Goal: Task Accomplishment & Management: Manage account settings

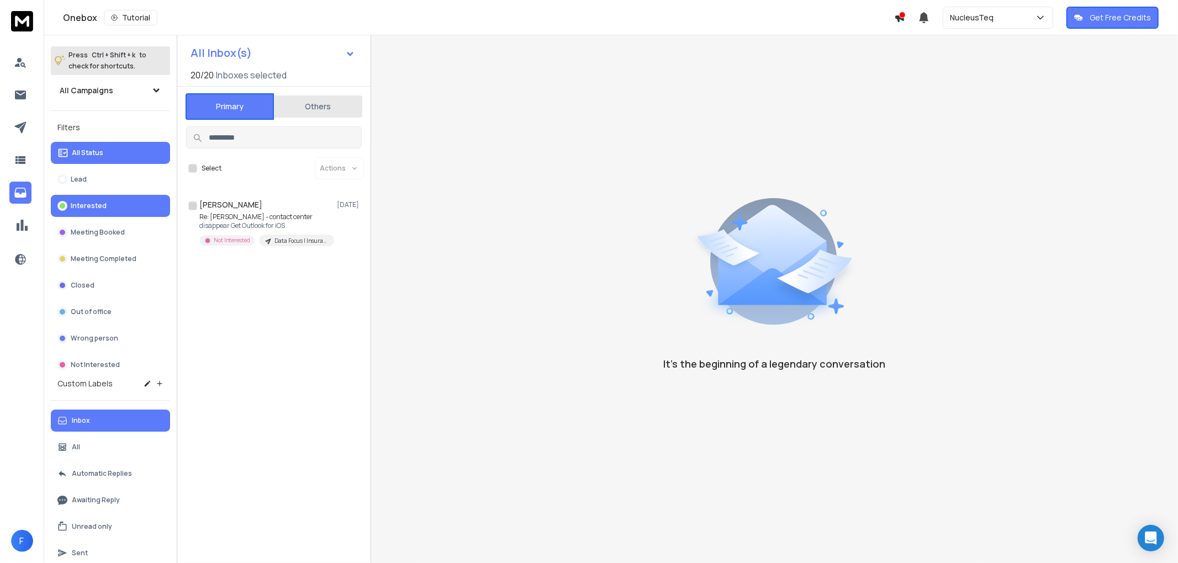
click at [87, 204] on p "Interested" at bounding box center [89, 206] width 36 height 9
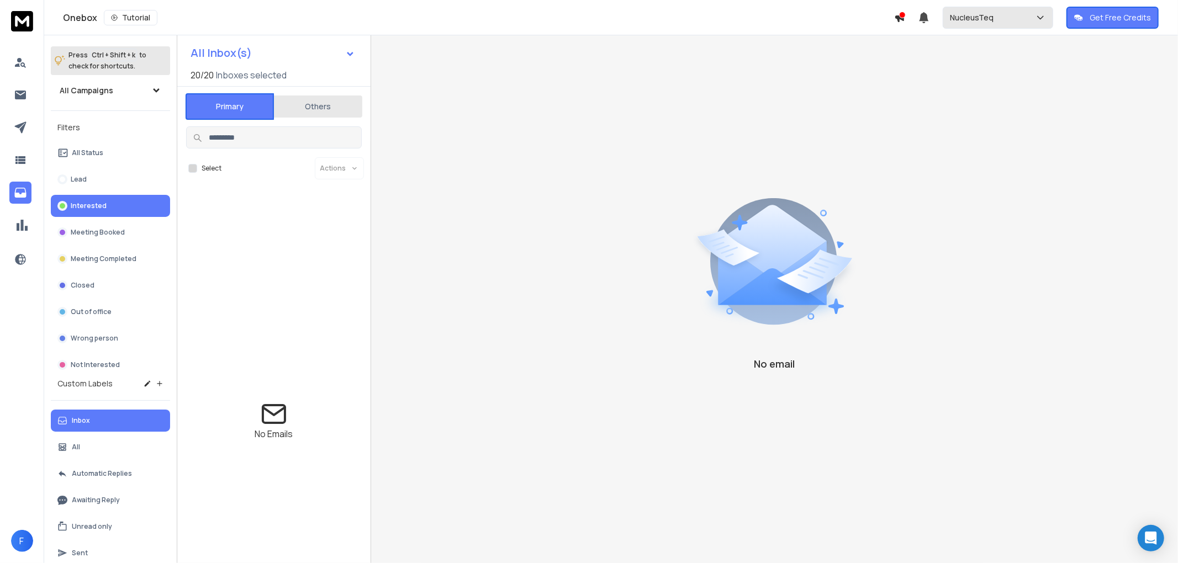
click at [977, 20] on p "NucleusTeq" at bounding box center [974, 17] width 48 height 11
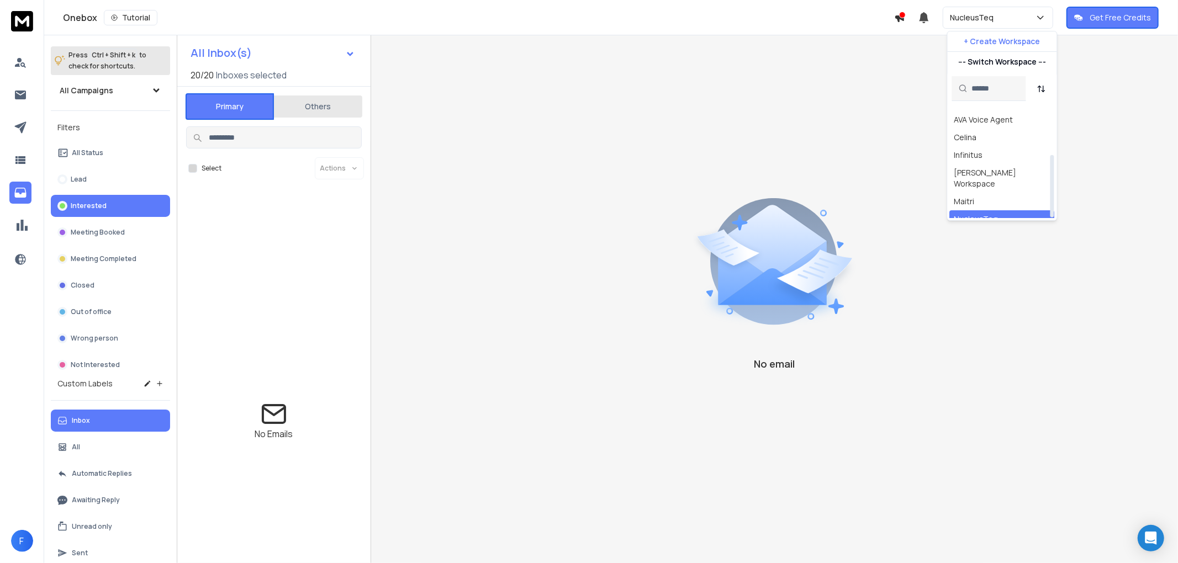
scroll to position [10, 0]
click at [977, 177] on div "[PERSON_NAME] Workspace" at bounding box center [1002, 183] width 96 height 22
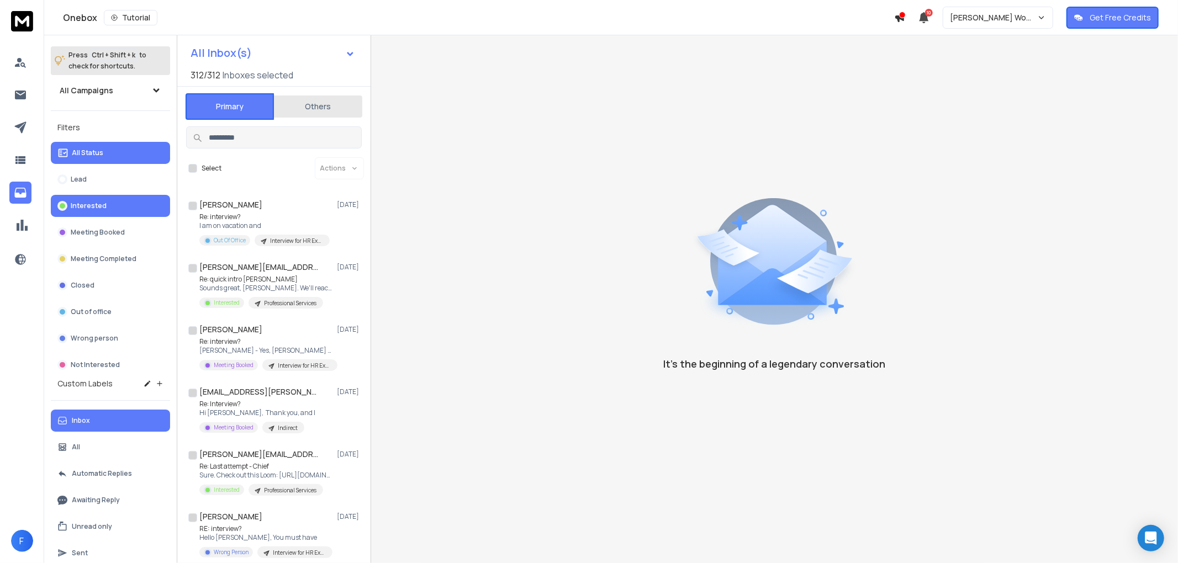
click at [96, 204] on p "Interested" at bounding box center [89, 206] width 36 height 9
click at [119, 197] on button "Interested" at bounding box center [110, 206] width 119 height 22
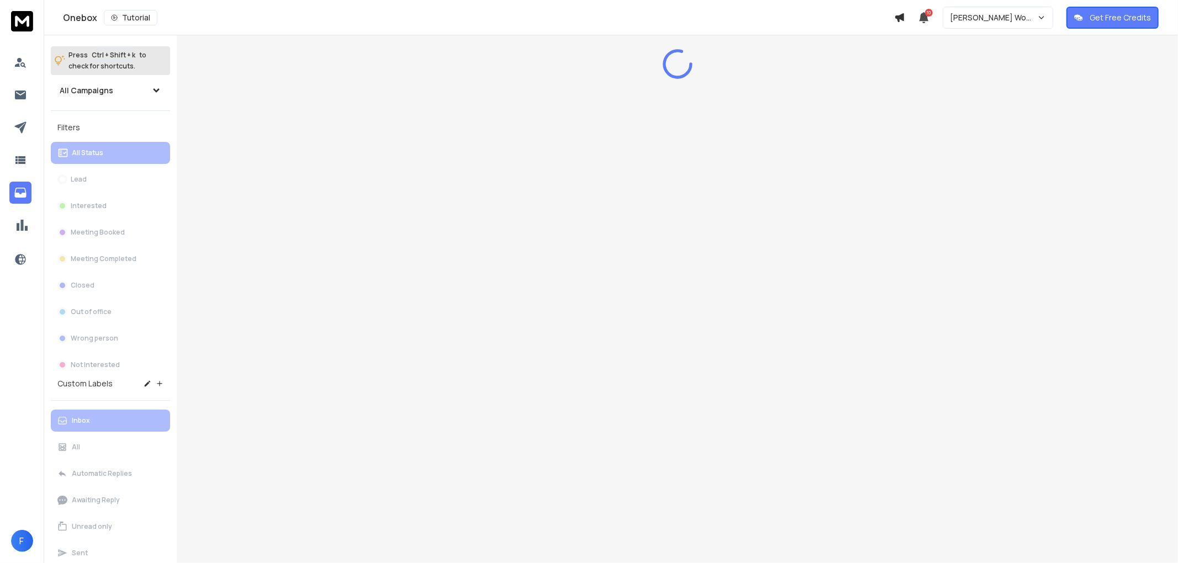
click at [76, 193] on div "All Status Lead Interested Meeting Booked Meeting Completed Closed Out of offic…" at bounding box center [110, 259] width 119 height 234
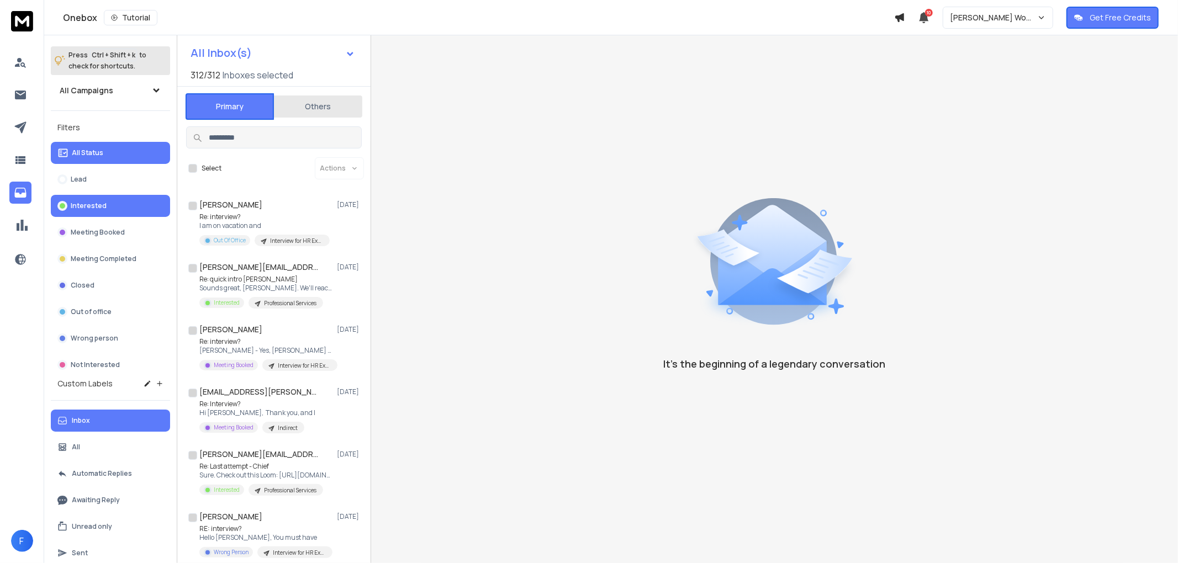
click at [78, 199] on button "Interested" at bounding box center [110, 206] width 119 height 22
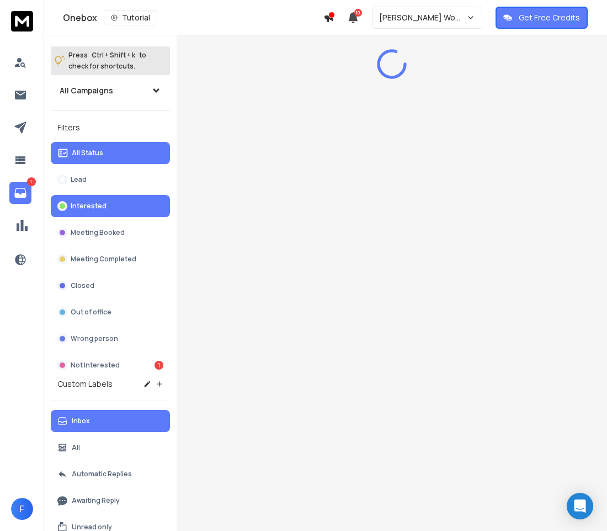
click at [94, 197] on button "Interested" at bounding box center [110, 206] width 119 height 22
click at [96, 198] on button "Interested 1" at bounding box center [110, 206] width 119 height 22
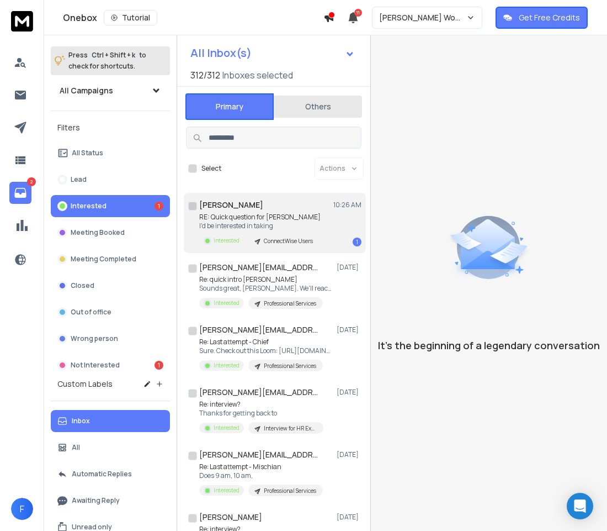
click at [227, 213] on p "RE: Quick question for Charles" at bounding box center [259, 217] width 121 height 9
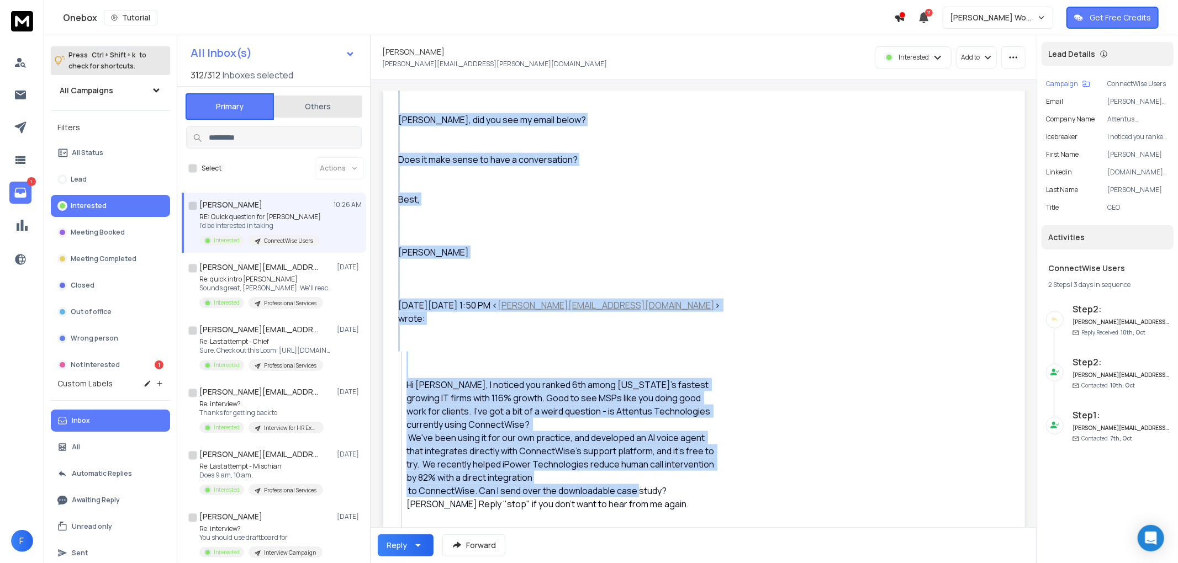
scroll to position [1310, 0]
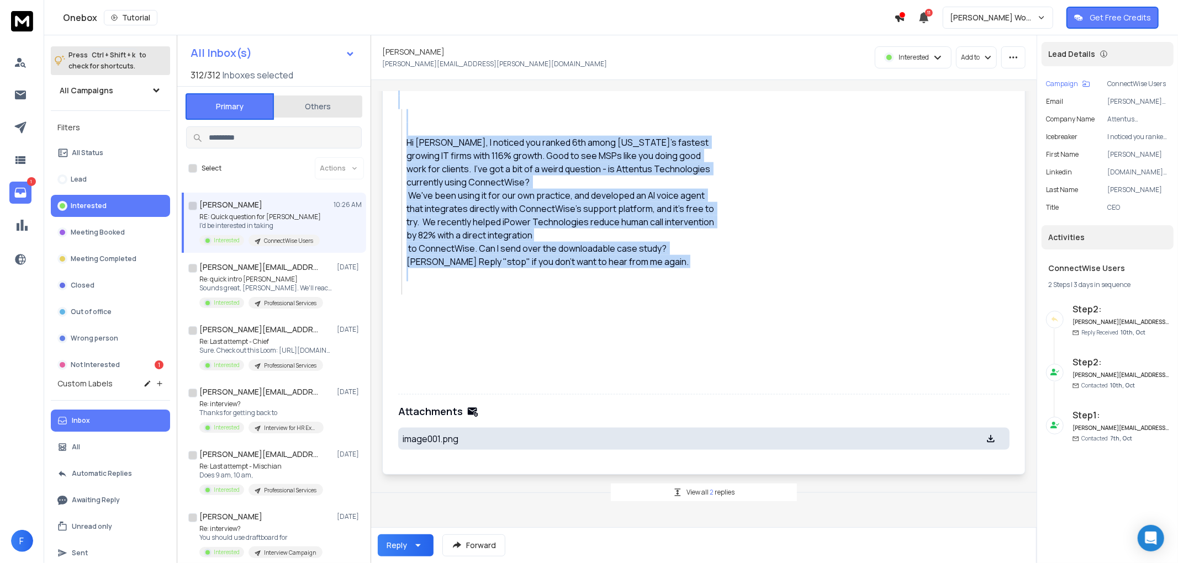
drag, startPoint x: 396, startPoint y: 226, endPoint x: 801, endPoint y: 292, distance: 409.5
copy div "I'd be interested in taking a look at that. We've been working on building our …"
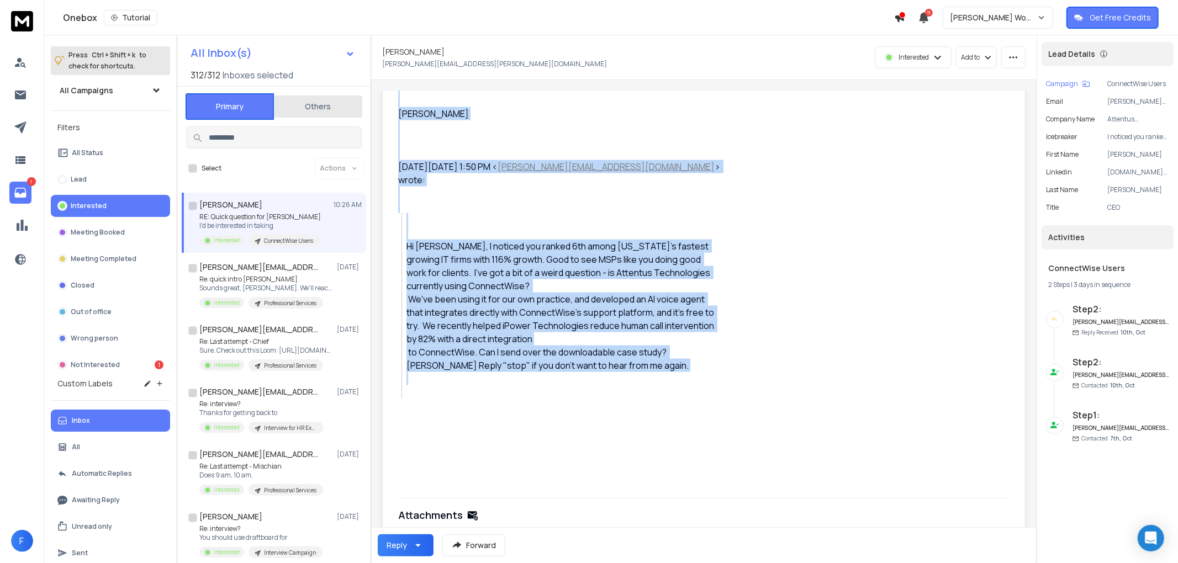
scroll to position [1016, 0]
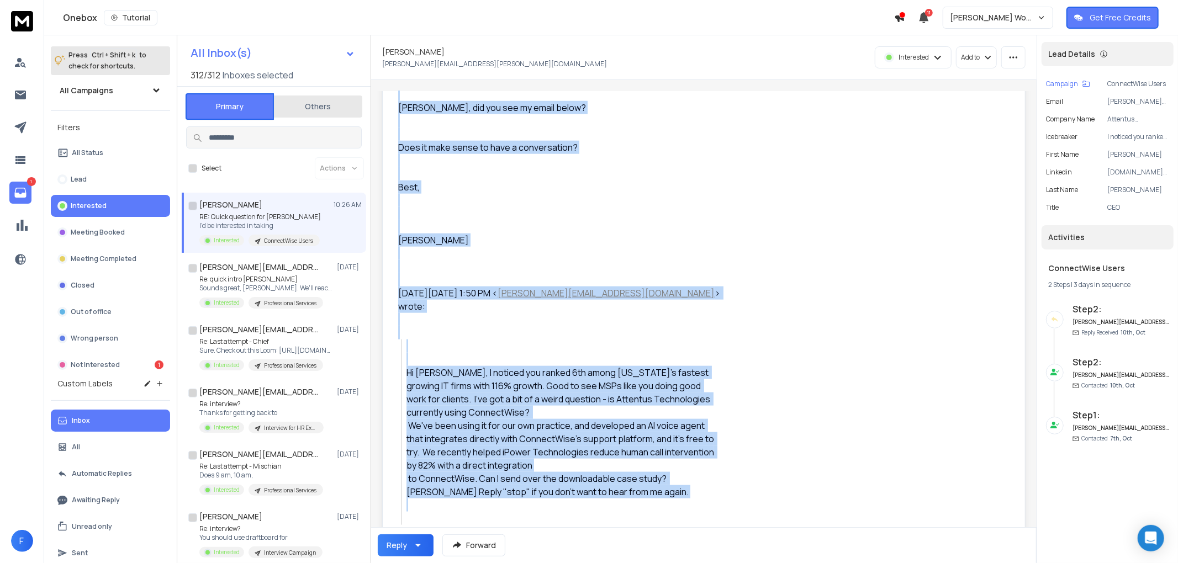
click at [607, 170] on p "Charles, did you see my email below? Does it make sense to have a conversation?…" at bounding box center [559, 147] width 322 height 93
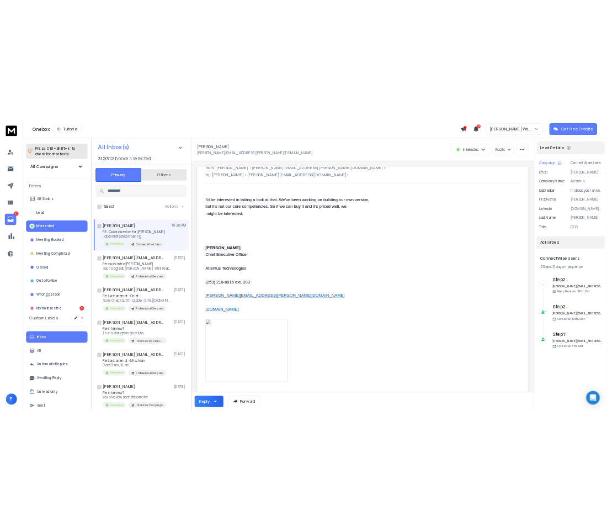
scroll to position [0, 0]
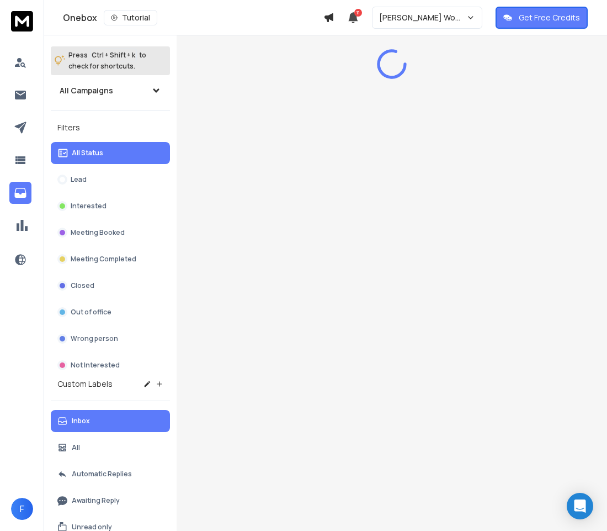
click at [108, 198] on button "Interested" at bounding box center [110, 206] width 119 height 22
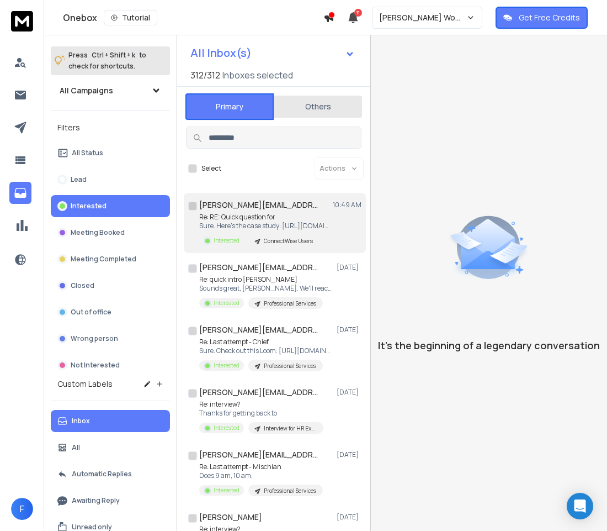
click at [294, 219] on p "Re: RE: Quick question for" at bounding box center [265, 217] width 133 height 9
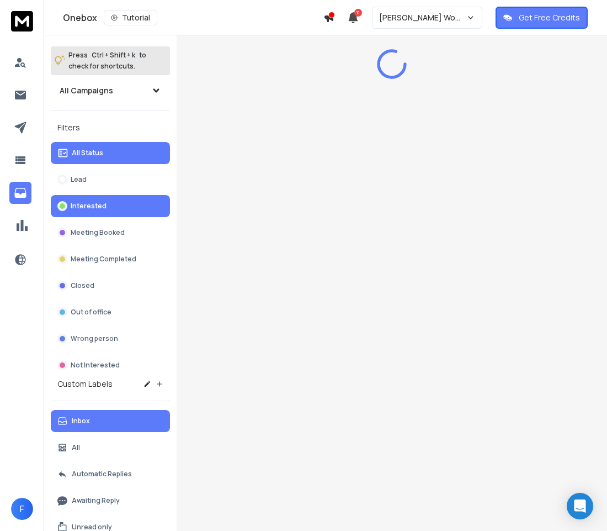
click at [87, 205] on p "Interested" at bounding box center [89, 206] width 36 height 9
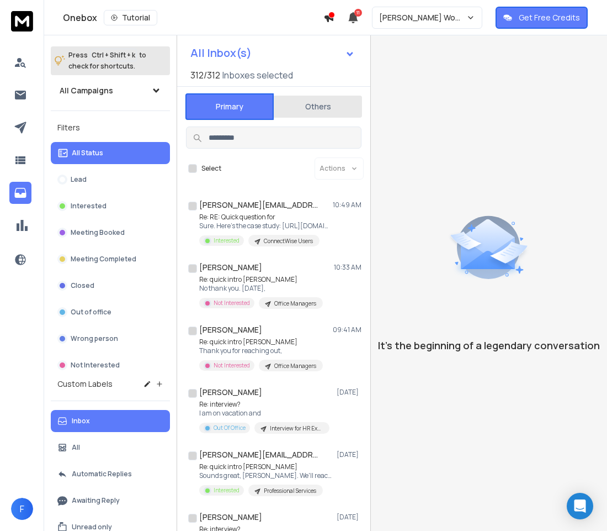
click at [114, 208] on button "Interested" at bounding box center [110, 206] width 119 height 22
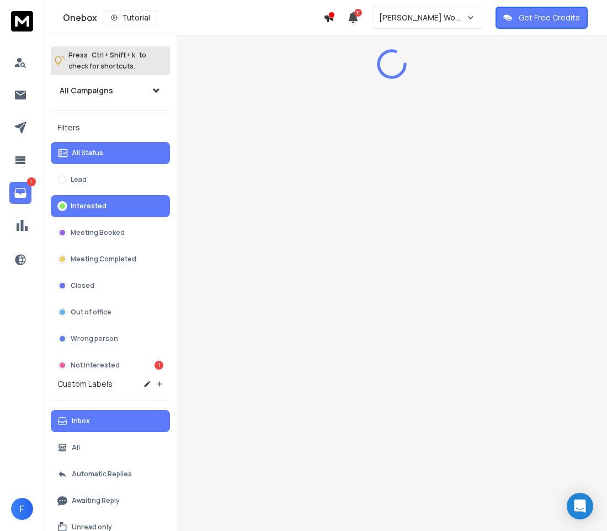
click at [100, 207] on p "Interested" at bounding box center [89, 206] width 36 height 9
click at [95, 213] on button "Interested" at bounding box center [110, 206] width 119 height 22
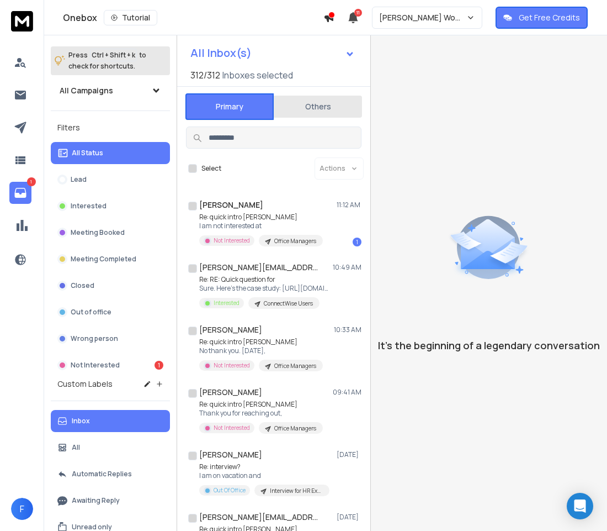
click at [72, 151] on p "All Status" at bounding box center [87, 153] width 31 height 9
click at [87, 87] on h1 "All Campaigns" at bounding box center [87, 90] width 54 height 11
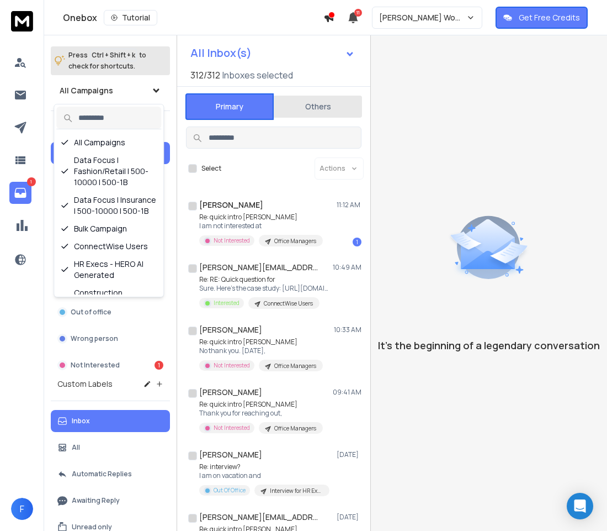
click at [467, 166] on div "It’s the beginning of a legendary conversation" at bounding box center [489, 260] width 236 height 451
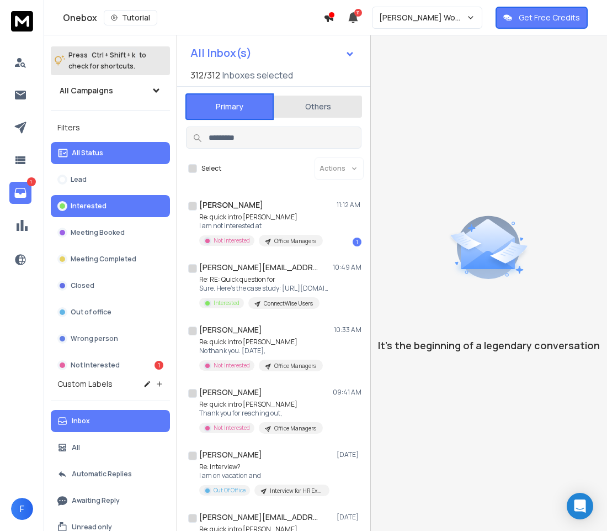
click at [88, 206] on p "Interested" at bounding box center [89, 206] width 36 height 9
click at [97, 199] on button "Interested" at bounding box center [110, 206] width 119 height 22
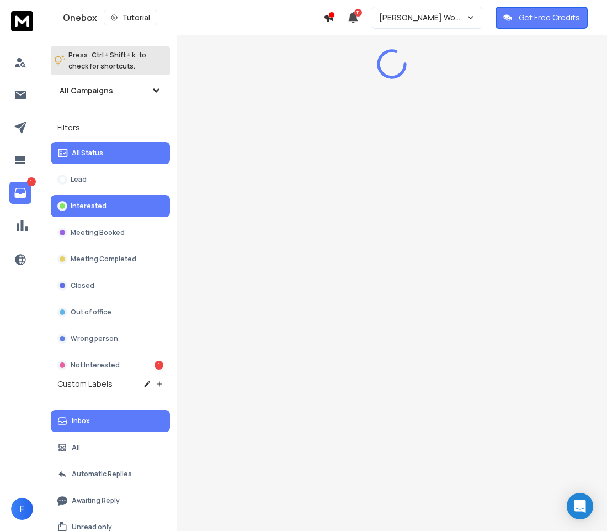
click at [83, 202] on p "Interested" at bounding box center [89, 206] width 36 height 9
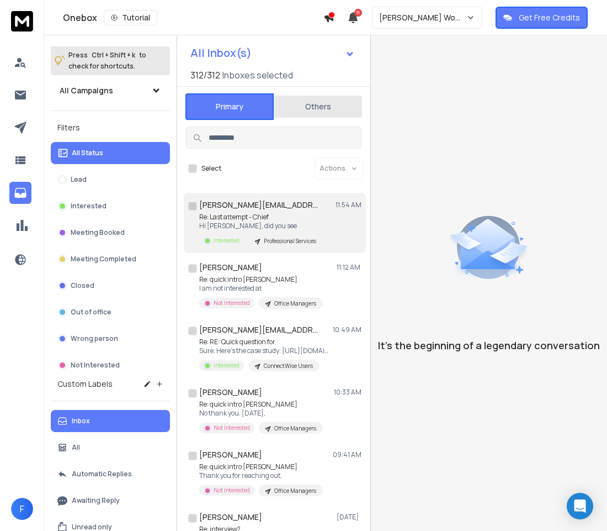
click at [277, 213] on p "Re: Last attempt - Chief" at bounding box center [261, 217] width 124 height 9
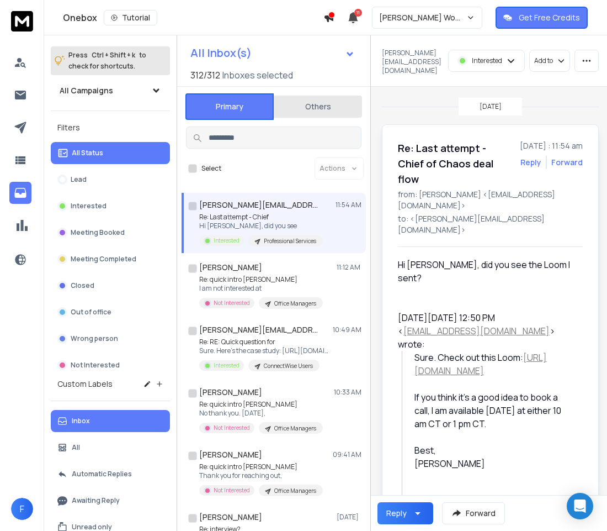
click at [102, 202] on p "Interested" at bounding box center [89, 206] width 36 height 9
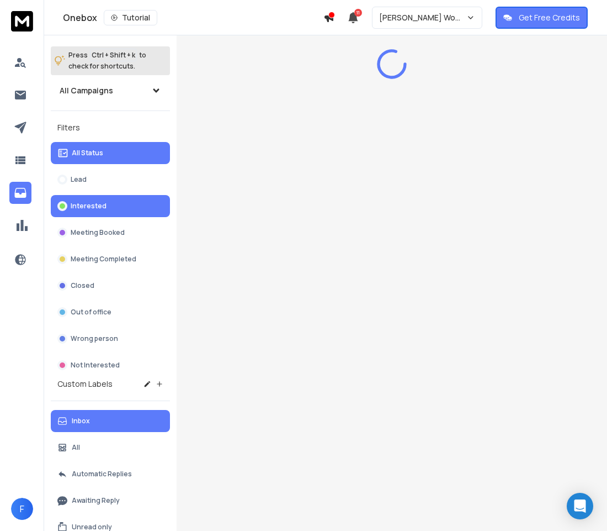
click at [85, 208] on p "Interested" at bounding box center [89, 206] width 36 height 9
